Goal: Information Seeking & Learning: Check status

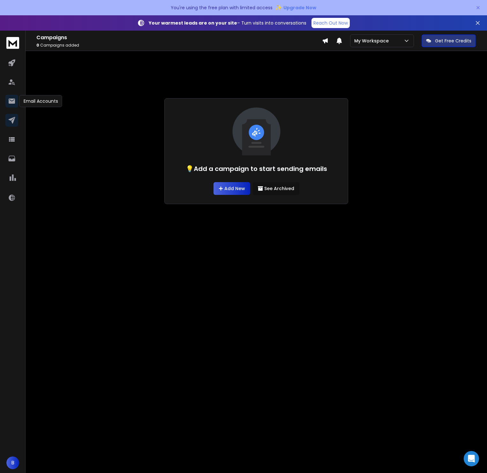
click at [12, 105] on link at bounding box center [11, 101] width 13 height 13
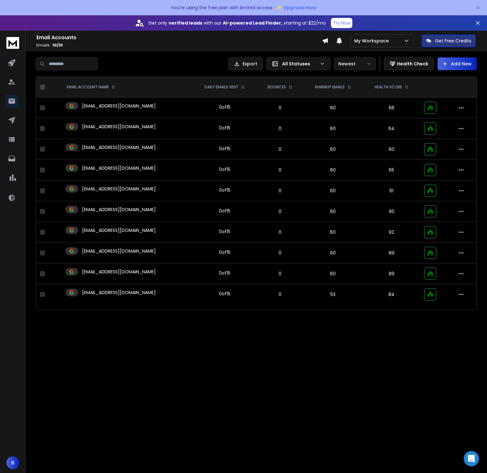
click at [391, 210] on td "90" at bounding box center [391, 211] width 57 height 21
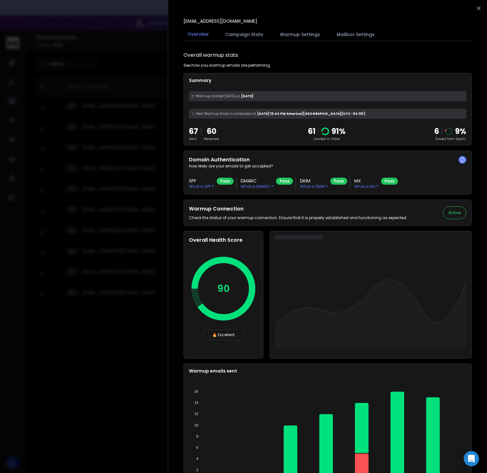
click at [120, 276] on div at bounding box center [243, 236] width 487 height 473
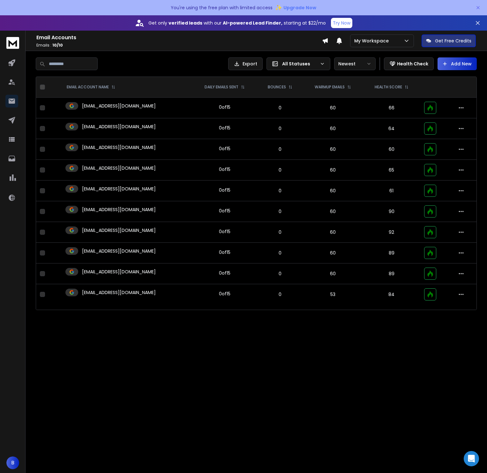
click at [396, 108] on td "66" at bounding box center [391, 108] width 57 height 21
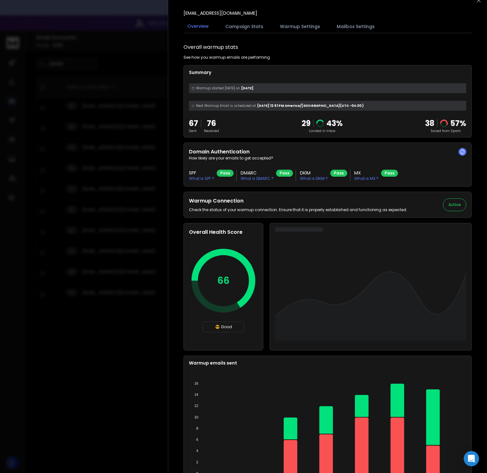
scroll to position [47, 0]
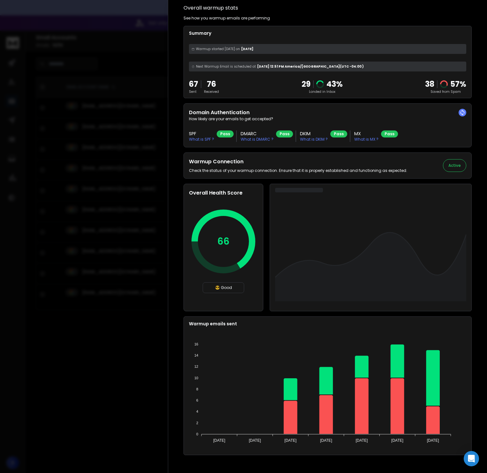
click at [464, 80] on p "57 %" at bounding box center [458, 84] width 16 height 10
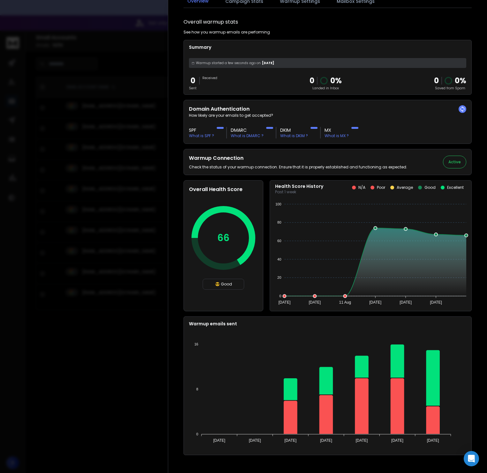
click at [134, 137] on div at bounding box center [243, 236] width 487 height 473
